Goal: Navigation & Orientation: Find specific page/section

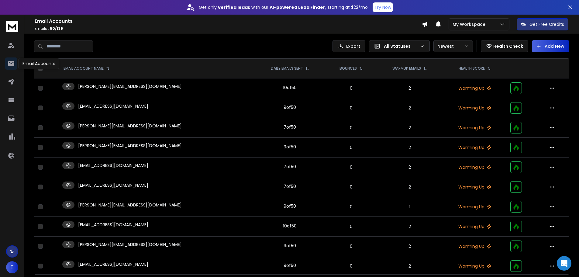
click at [11, 63] on icon at bounding box center [11, 63] width 7 height 7
click at [9, 83] on icon at bounding box center [11, 81] width 7 height 7
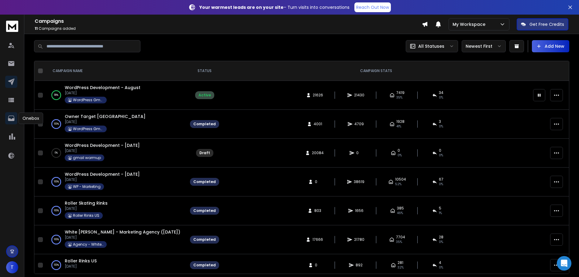
click at [14, 119] on icon at bounding box center [11, 117] width 6 height 5
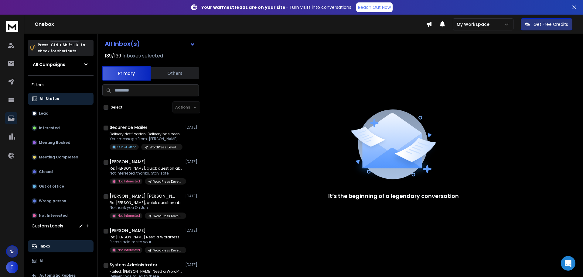
scroll to position [30, 0]
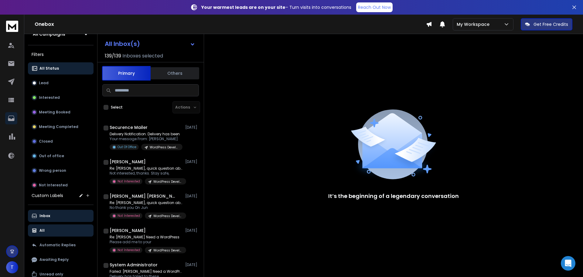
click at [56, 227] on button "All" at bounding box center [61, 230] width 66 height 12
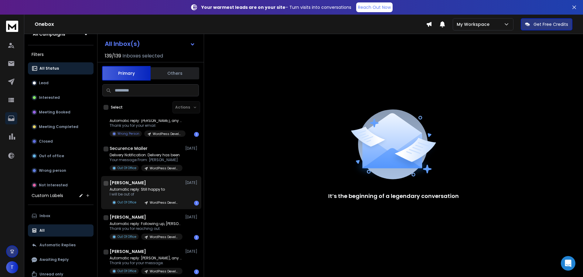
scroll to position [152, 0]
